Goal: Task Accomplishment & Management: Use online tool/utility

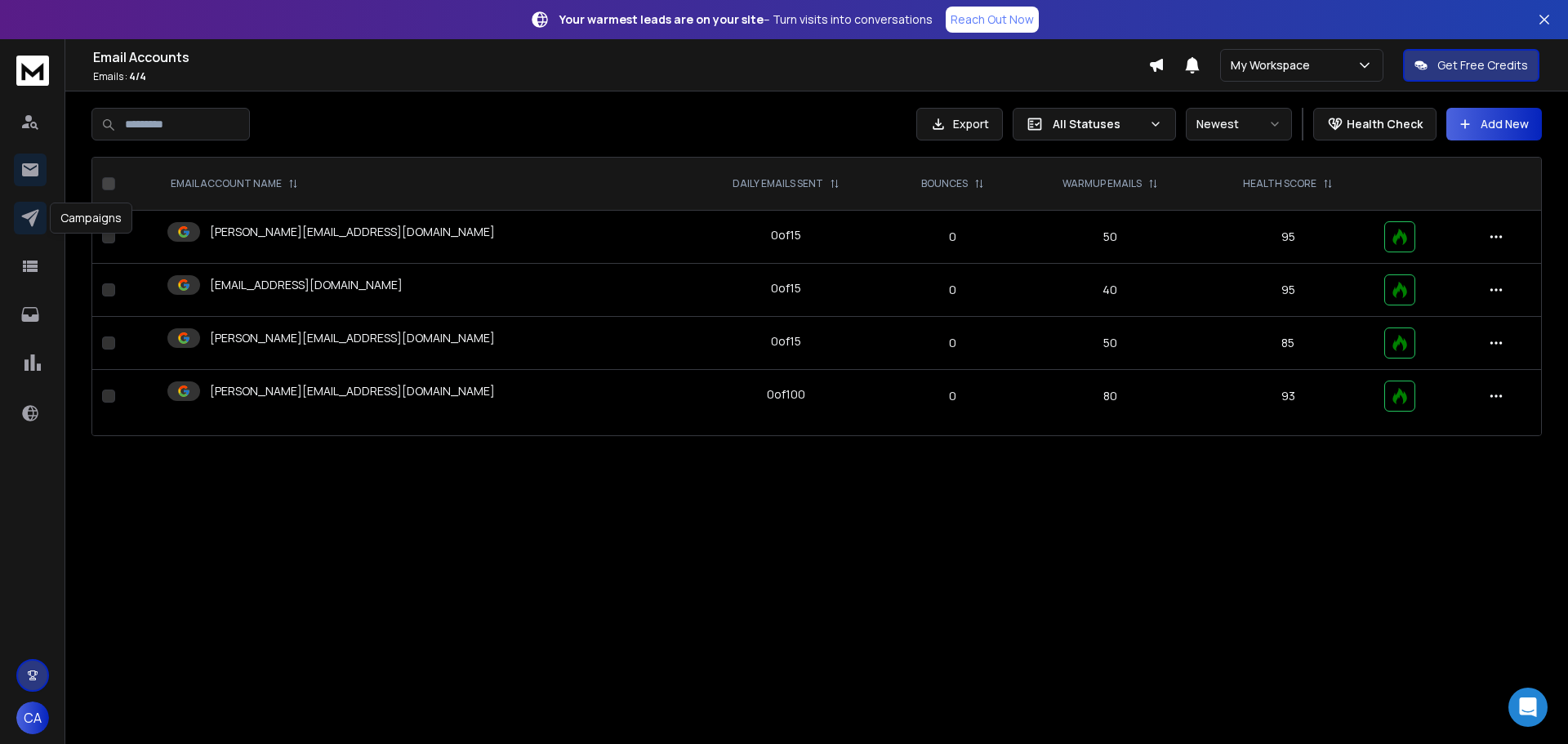
click at [14, 214] on link at bounding box center [30, 217] width 32 height 32
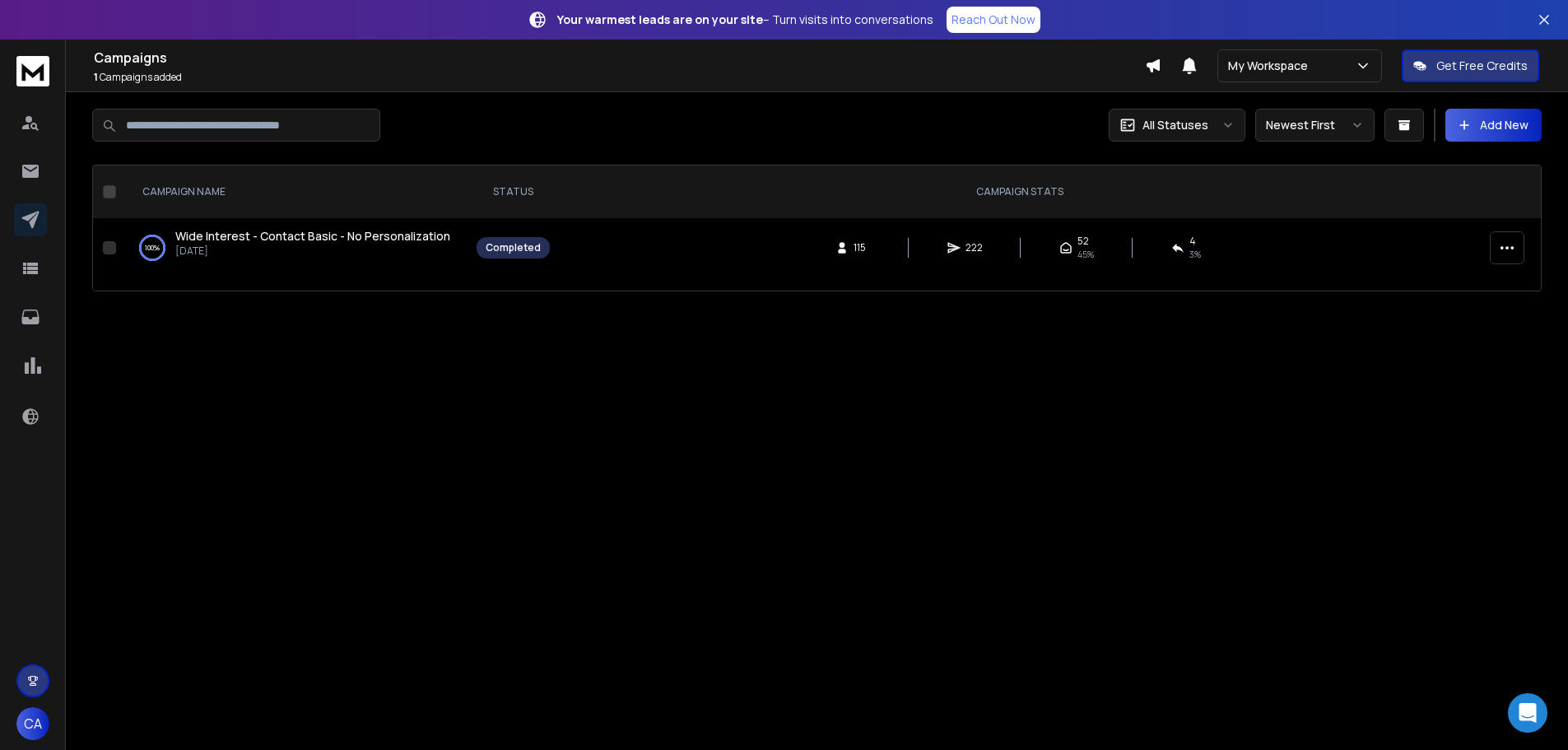
click at [851, 402] on div "Campaigns 1 Campaigns Added All Statuses Newest First Add New CAMPAIGN NAME STA…" at bounding box center [817, 483] width 1450 height 750
click at [409, 235] on span "Wide Interest - Contact Basic - No Personalization" at bounding box center [313, 236] width 275 height 16
